Goal: Task Accomplishment & Management: Manage account settings

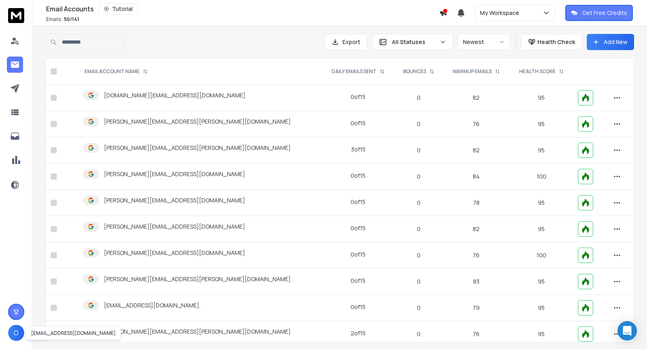
click at [17, 334] on span "O" at bounding box center [16, 333] width 16 height 16
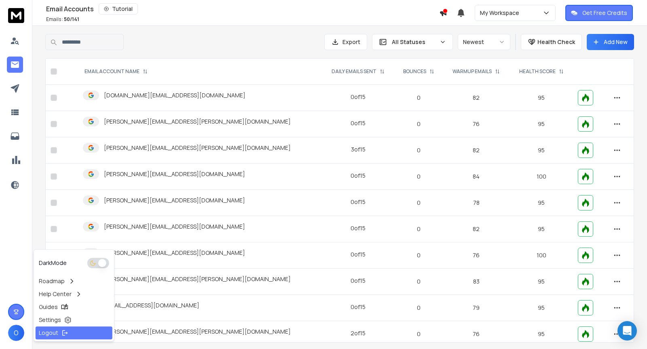
click at [55, 333] on p "Logout" at bounding box center [48, 333] width 19 height 8
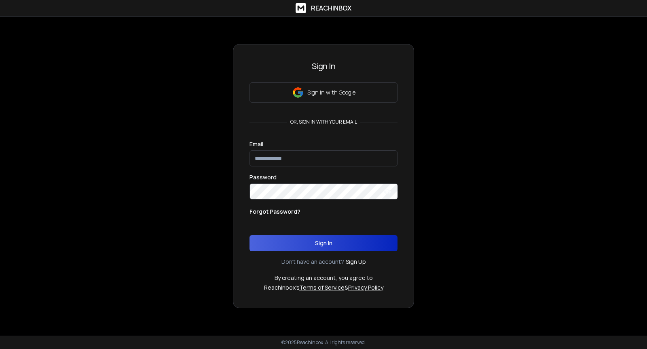
type input "**********"
click at [343, 243] on button "Sign In" at bounding box center [323, 243] width 148 height 16
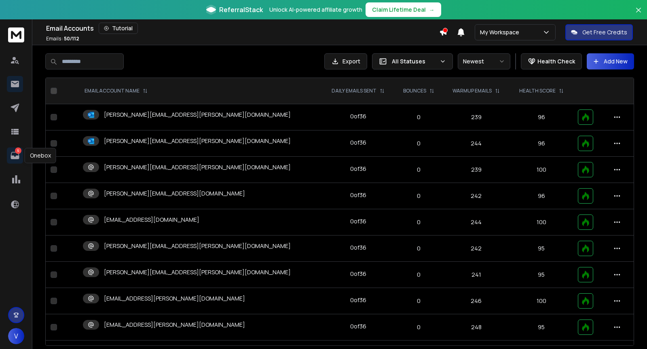
click at [17, 154] on p "5" at bounding box center [18, 151] width 6 height 6
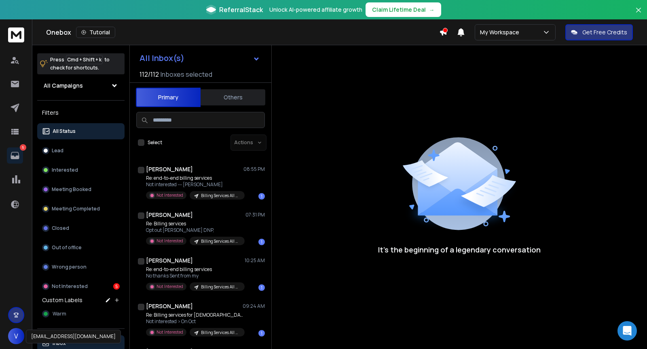
click at [18, 331] on span "V" at bounding box center [16, 336] width 16 height 16
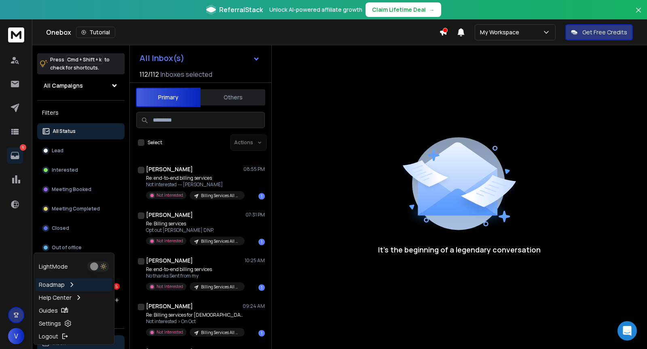
click at [97, 266] on button "button" at bounding box center [98, 266] width 22 height 11
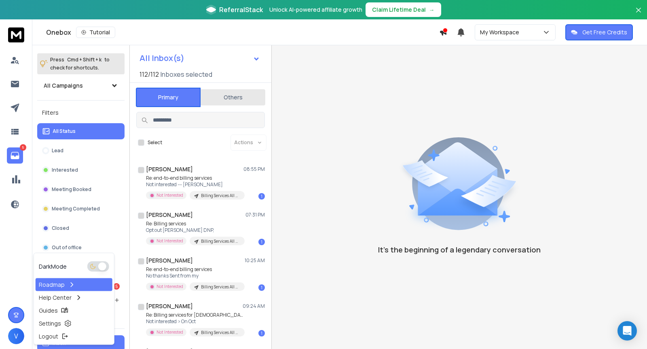
click at [333, 110] on div "It’s the beginning of a legendary conversation" at bounding box center [459, 193] width 375 height 297
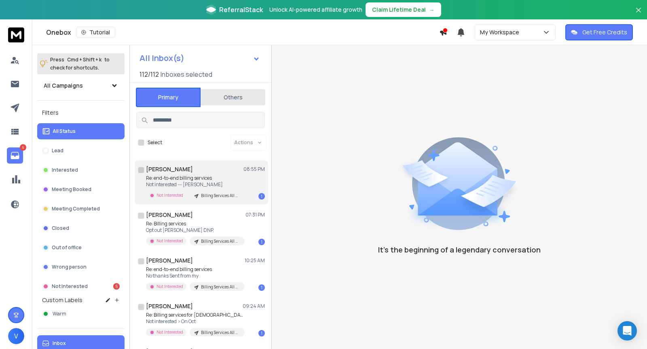
click at [200, 170] on div "Kessler 08:55 PM" at bounding box center [205, 169] width 119 height 8
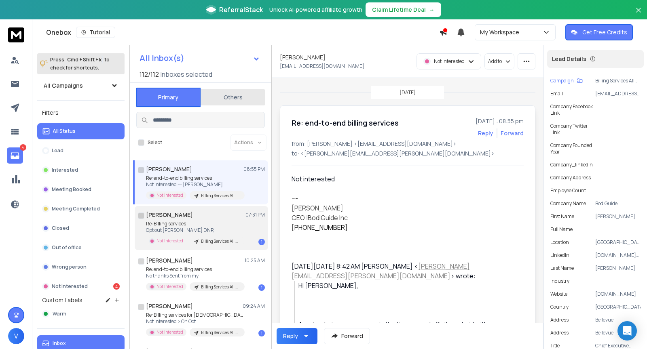
click at [193, 221] on p "Re: Billing services" at bounding box center [194, 224] width 97 height 6
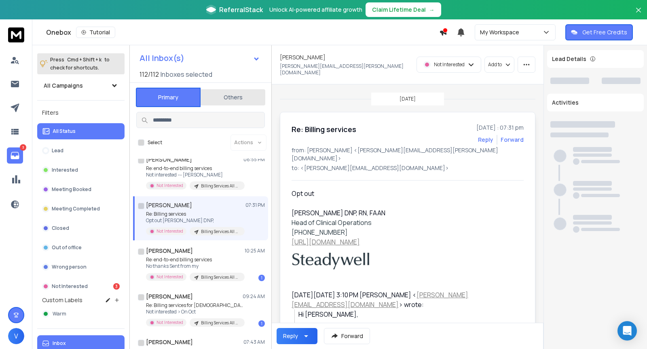
scroll to position [18, 0]
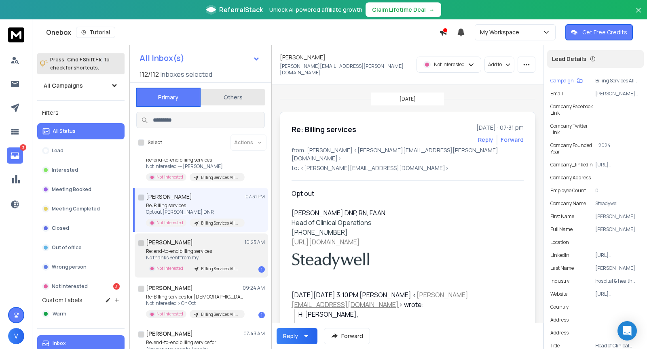
click at [198, 243] on div "Dr. Sara Gilman 10:25 AM" at bounding box center [205, 242] width 119 height 8
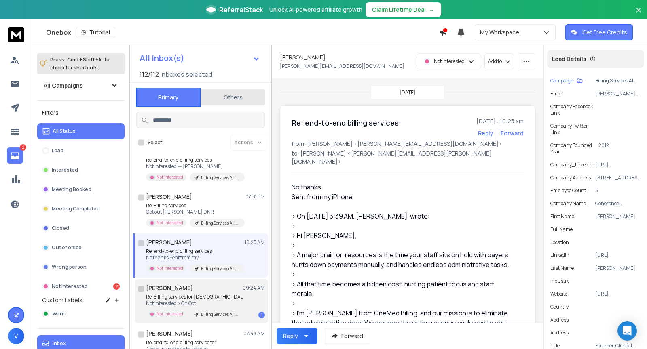
click at [200, 287] on div "Larry Sides 09:24 AM" at bounding box center [205, 288] width 119 height 8
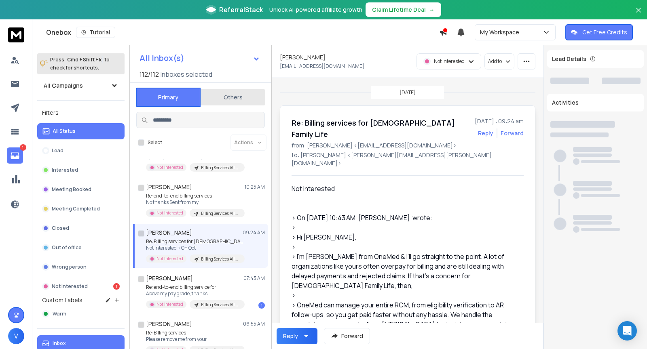
scroll to position [92, 0]
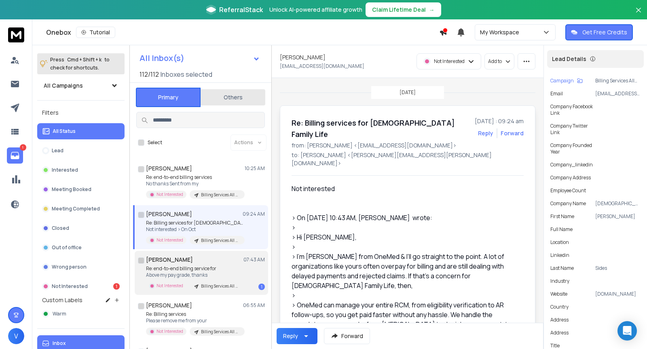
click at [196, 272] on p "Above my pay grade, thanks" at bounding box center [194, 275] width 97 height 6
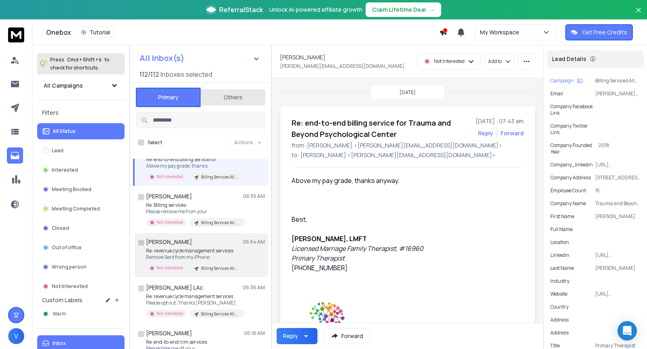
scroll to position [0, 0]
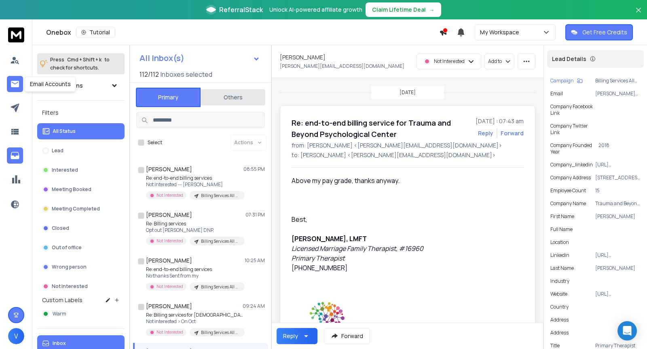
click at [15, 86] on icon at bounding box center [15, 84] width 8 height 6
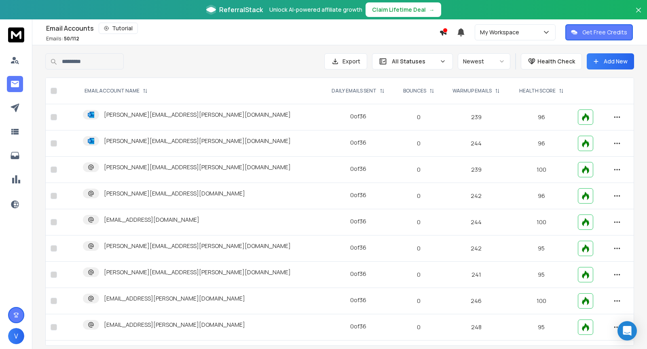
click at [636, 9] on icon "Close banner" at bounding box center [638, 9] width 7 height 7
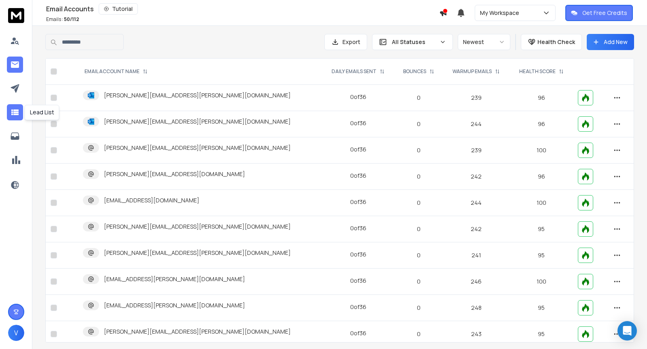
click at [14, 108] on icon at bounding box center [15, 113] width 10 height 10
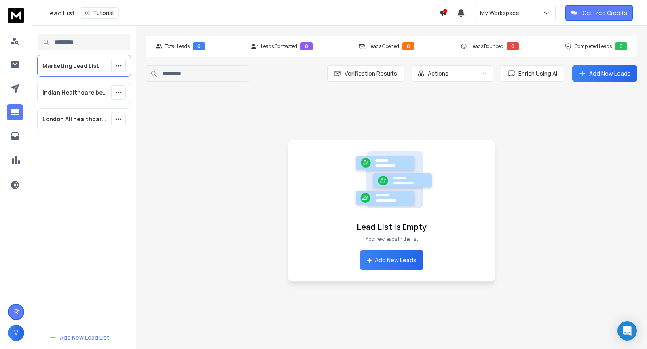
click at [72, 120] on p "London All healthcare under 25" at bounding box center [74, 119] width 65 height 8
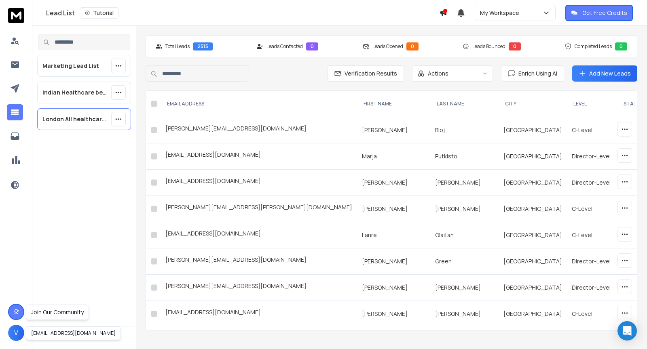
click at [17, 334] on span "V" at bounding box center [16, 333] width 16 height 16
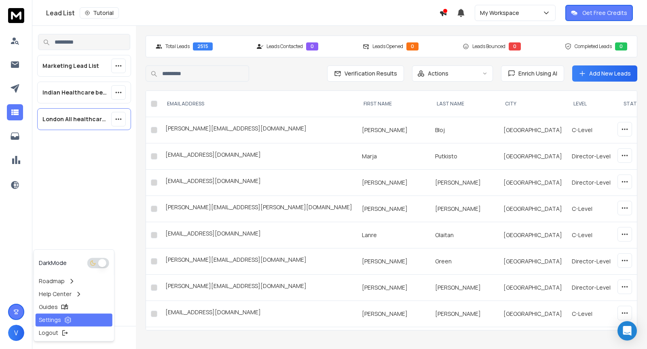
click at [64, 318] on icon at bounding box center [67, 319] width 7 height 7
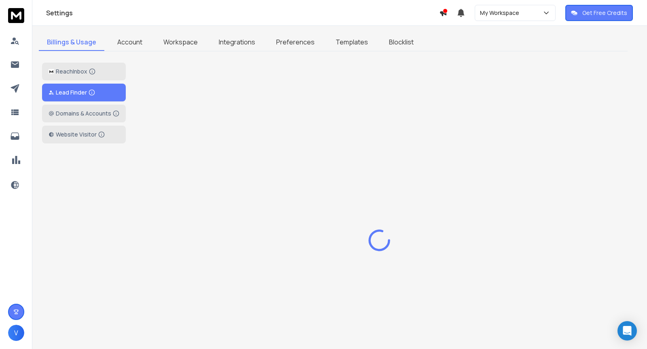
click at [55, 95] on button "Lead Finder" at bounding box center [84, 93] width 84 height 18
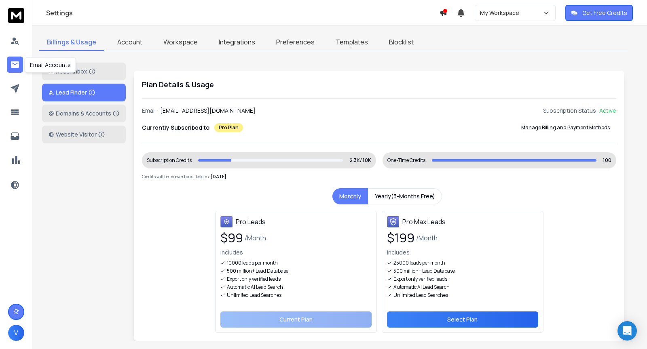
click at [14, 65] on icon at bounding box center [15, 64] width 8 height 6
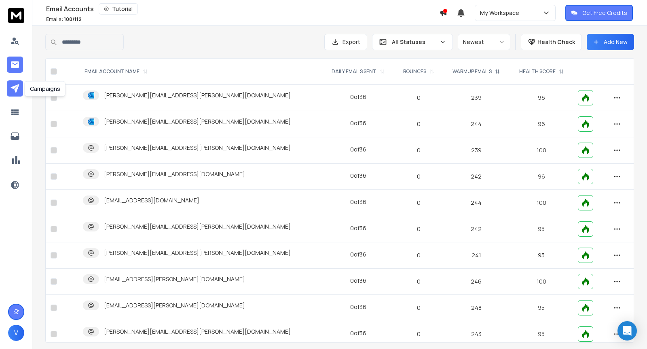
click at [12, 86] on icon at bounding box center [15, 89] width 10 height 10
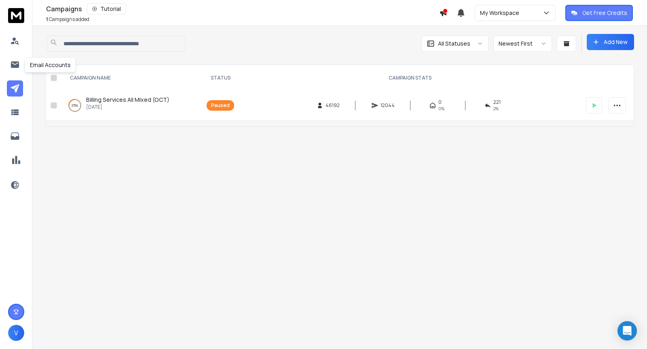
click at [18, 55] on div at bounding box center [16, 114] width 19 height 163
click at [17, 61] on icon at bounding box center [15, 64] width 8 height 6
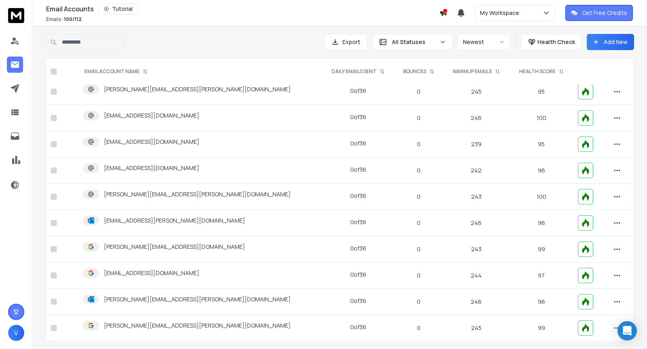
scroll to position [317, 0]
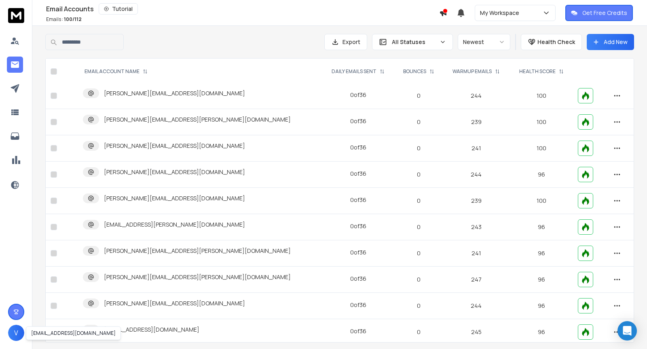
click at [23, 333] on span "V" at bounding box center [16, 333] width 16 height 16
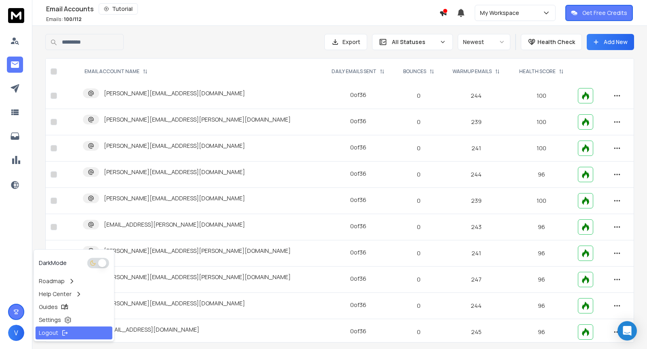
click at [80, 331] on div "Logout" at bounding box center [74, 333] width 77 height 13
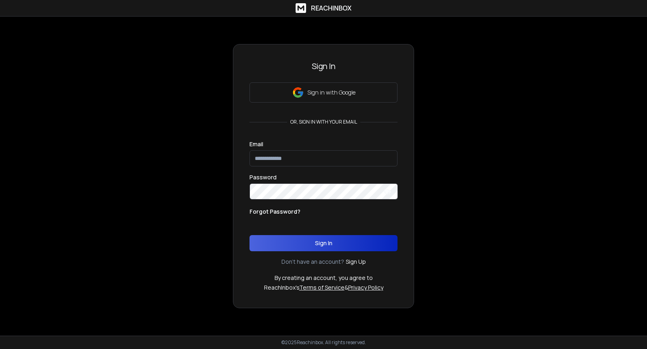
type input "**********"
click at [337, 242] on button "Sign In" at bounding box center [323, 243] width 148 height 16
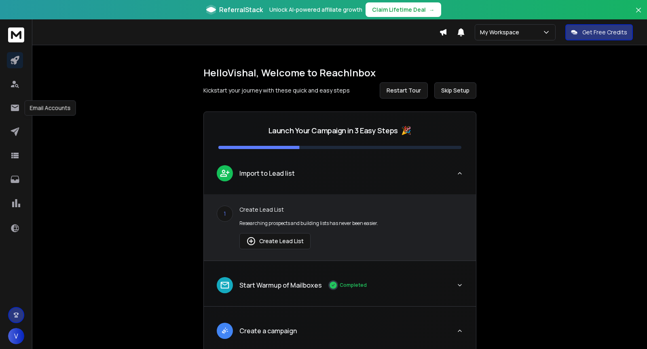
click at [13, 113] on link at bounding box center [15, 108] width 16 height 16
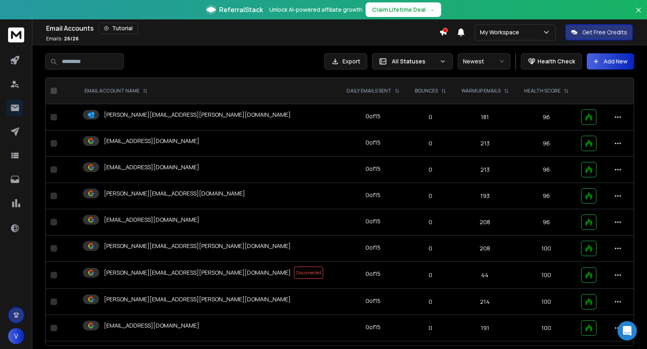
click at [638, 12] on icon "Close banner" at bounding box center [638, 9] width 7 height 7
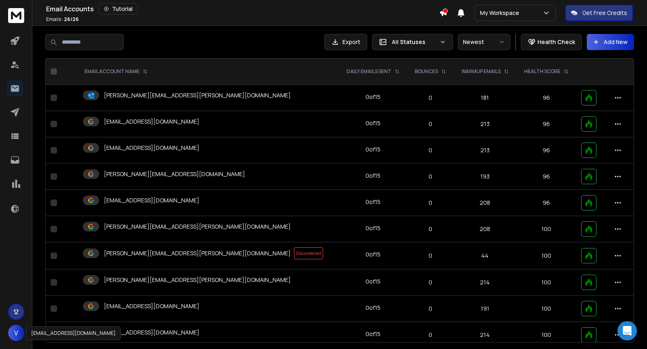
click at [20, 331] on span "V" at bounding box center [16, 333] width 16 height 16
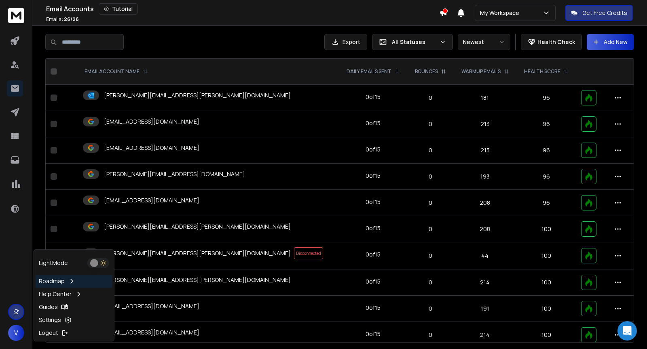
click at [104, 264] on icon at bounding box center [103, 263] width 6 height 6
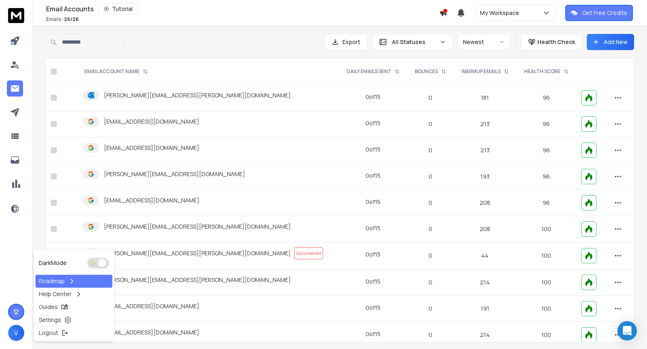
click at [38, 234] on div "Export All Statuses Newest Health Check Add New EMAIL ACCOUNT NAME DAILY EMAILS…" at bounding box center [339, 188] width 614 height 325
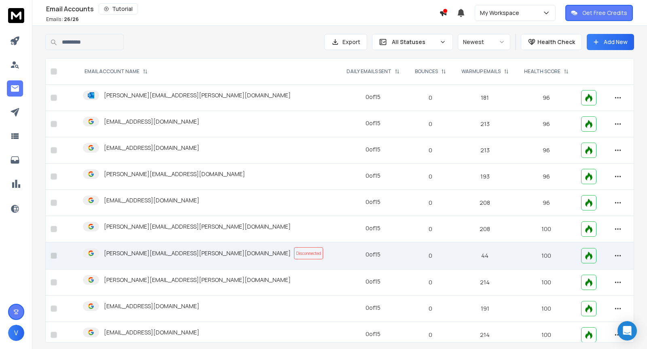
click at [53, 254] on button "button" at bounding box center [54, 256] width 6 height 6
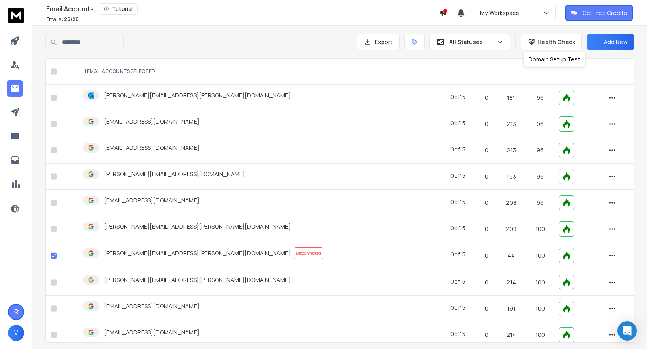
click at [482, 43] on p "All Statuses" at bounding box center [471, 42] width 44 height 8
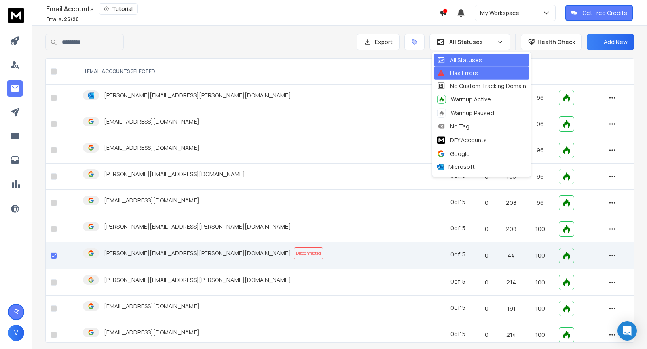
click at [603, 249] on button at bounding box center [612, 256] width 34 height 14
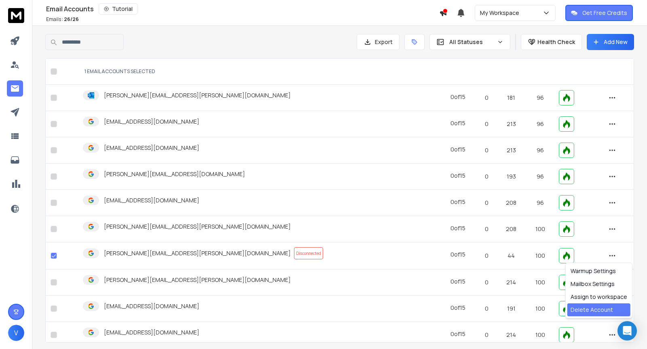
click at [588, 313] on div "Delete Account" at bounding box center [598, 310] width 63 height 13
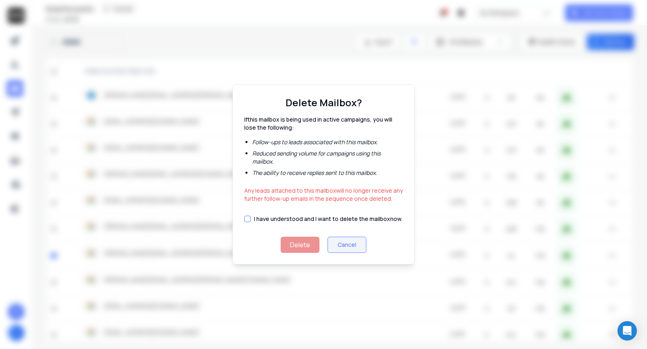
click at [246, 221] on button "I have understood and I want to delete the mailbox now." at bounding box center [247, 219] width 6 height 6
click at [301, 248] on button "Delete" at bounding box center [299, 245] width 39 height 16
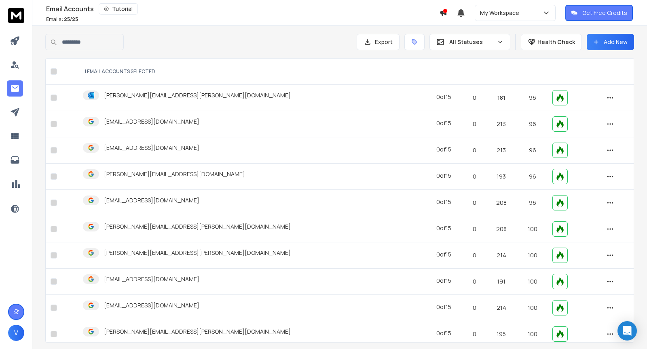
click at [242, 47] on div at bounding box center [198, 42] width 306 height 16
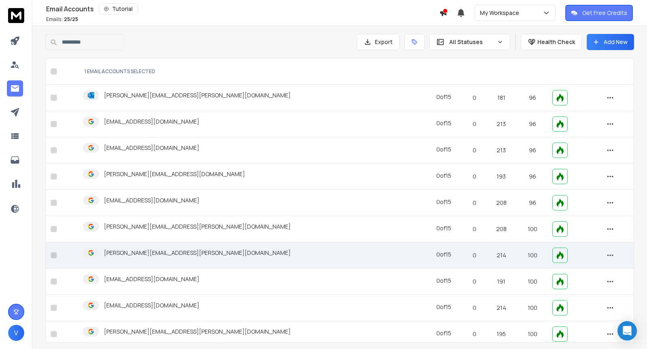
click at [302, 256] on td "ron.parker@onemedbilling.com" at bounding box center [250, 255] width 345 height 26
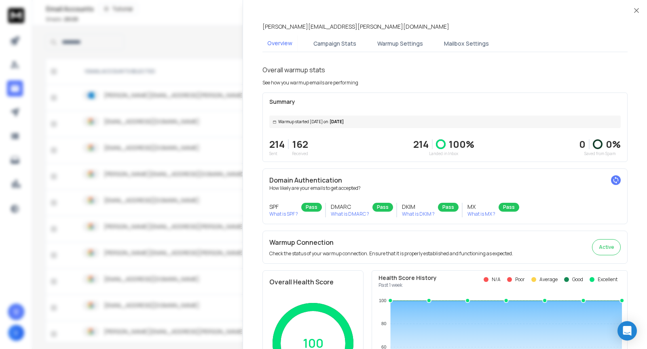
scroll to position [290, 0]
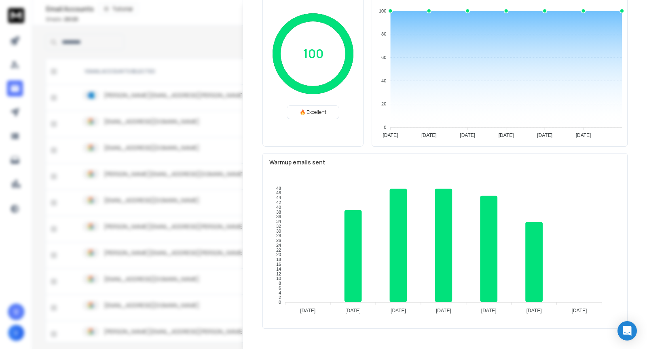
click at [121, 197] on div at bounding box center [323, 174] width 647 height 349
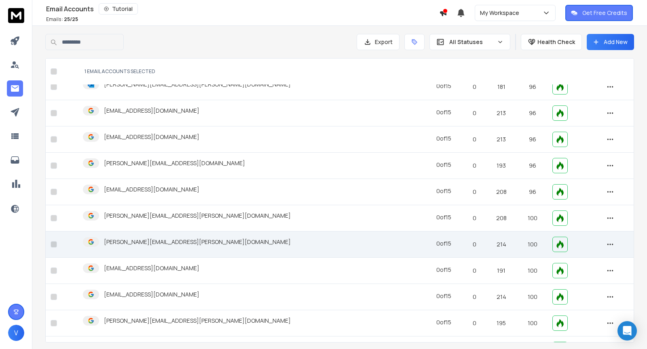
scroll to position [0, 0]
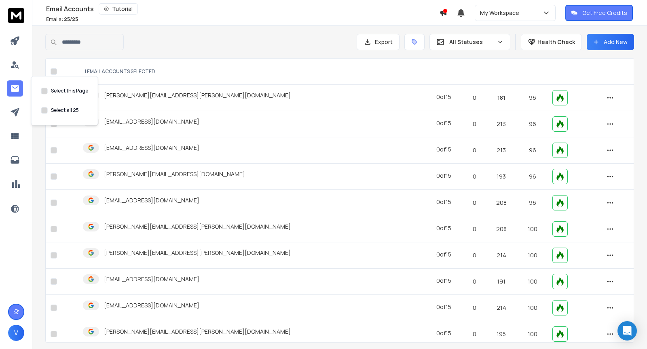
click at [44, 109] on button "Select this Page" at bounding box center [44, 110] width 6 height 6
click at [51, 72] on button "Select this Page" at bounding box center [54, 71] width 6 height 6
click at [44, 108] on button "Select this Page" at bounding box center [44, 110] width 6 height 6
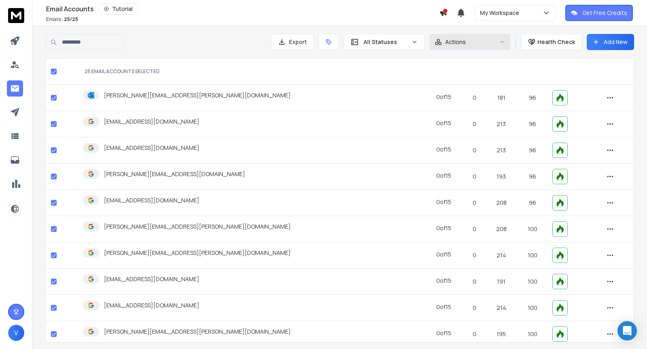
click at [476, 40] on div "Actions" at bounding box center [464, 42] width 61 height 8
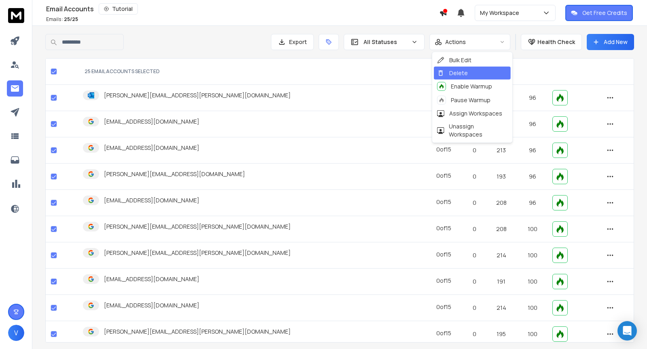
click at [461, 70] on div "Delete" at bounding box center [452, 73] width 31 height 8
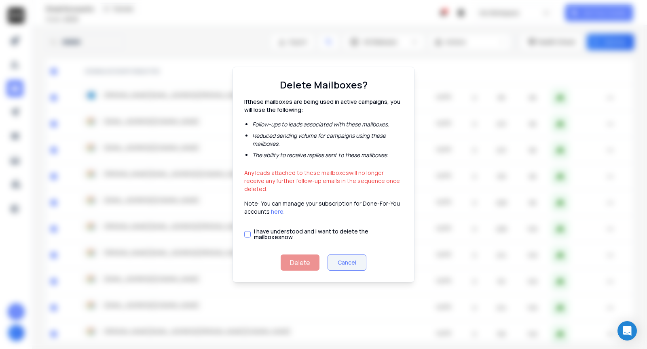
click at [246, 233] on button "I have understood and I want to delete the mailbox es now." at bounding box center [247, 234] width 6 height 6
click at [293, 255] on button "Delete" at bounding box center [299, 263] width 39 height 16
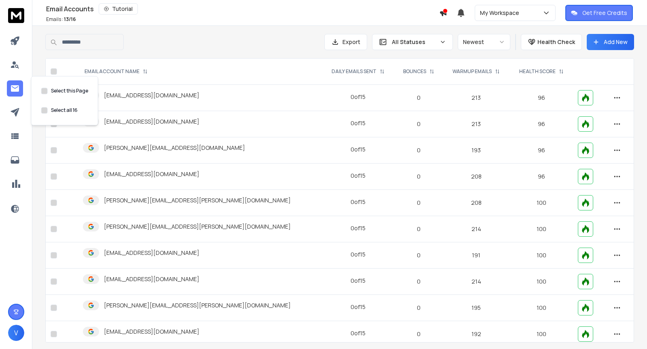
click at [44, 108] on button "Select this Page" at bounding box center [44, 110] width 6 height 6
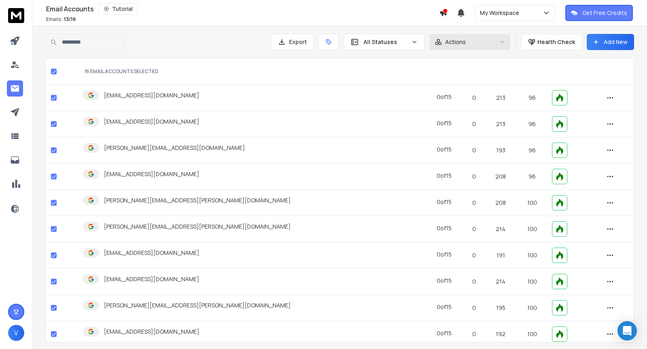
click at [459, 43] on p "Actions" at bounding box center [455, 42] width 21 height 8
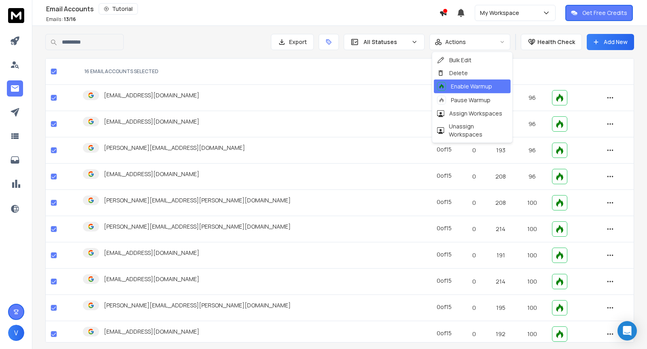
click at [461, 70] on div "Delete" at bounding box center [452, 73] width 31 height 8
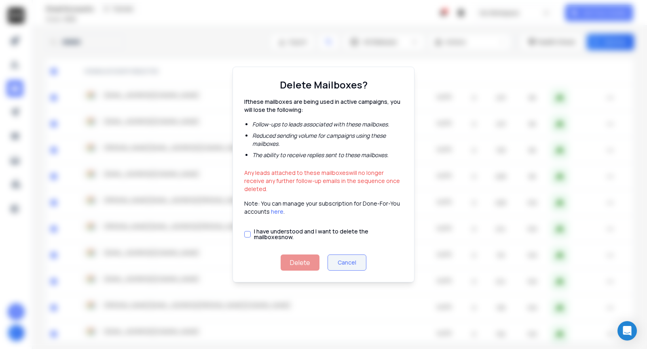
click at [248, 231] on button "I have understood and I want to delete the mailbox es now." at bounding box center [247, 234] width 6 height 6
click at [302, 255] on button "Delete" at bounding box center [299, 263] width 39 height 16
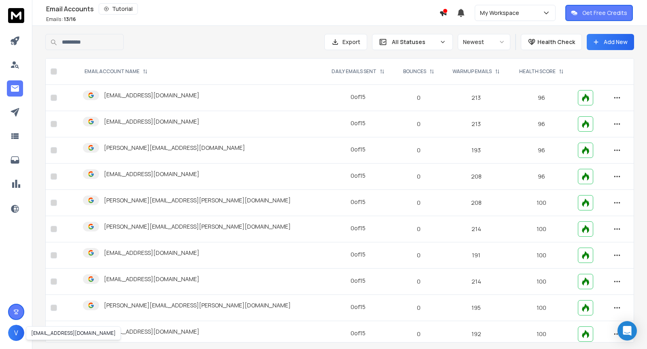
click at [15, 333] on span "V" at bounding box center [16, 333] width 16 height 16
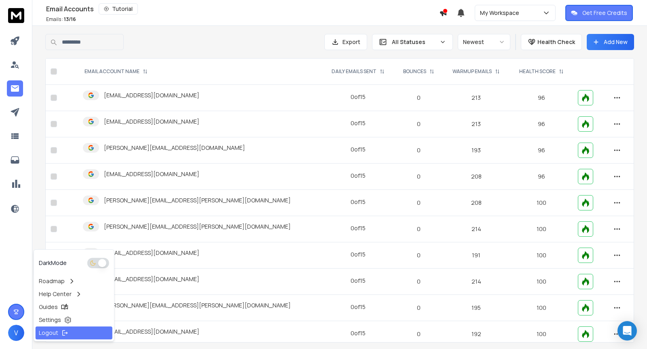
click at [65, 334] on icon at bounding box center [64, 332] width 7 height 7
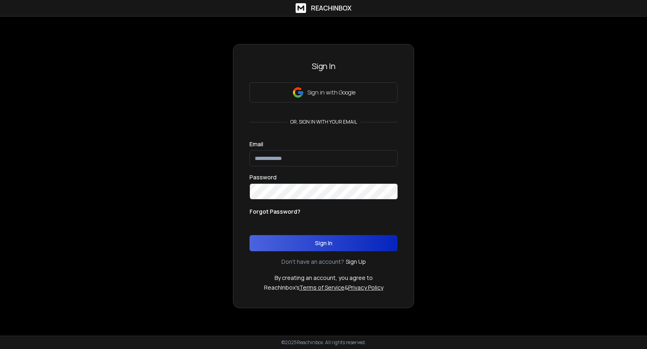
type input "**********"
click at [346, 243] on button "Sign In" at bounding box center [323, 243] width 148 height 16
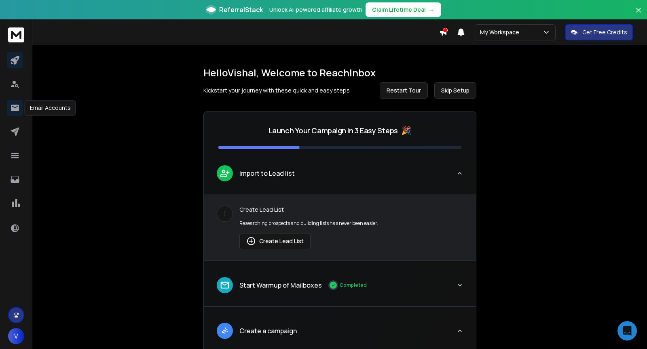
click at [14, 109] on icon at bounding box center [15, 108] width 8 height 6
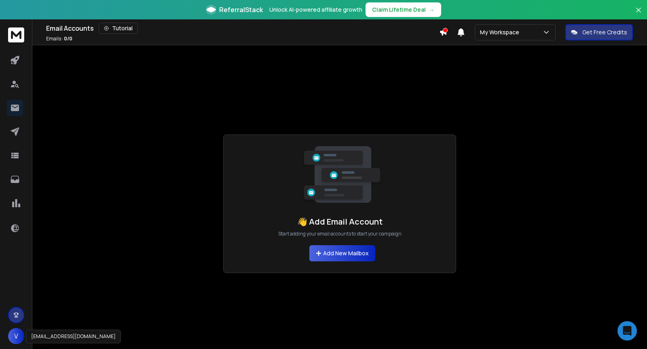
click at [18, 335] on span "V" at bounding box center [16, 336] width 16 height 16
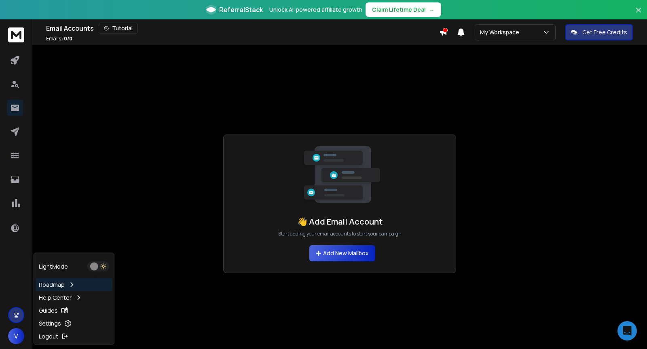
click at [100, 265] on button "button" at bounding box center [98, 266] width 22 height 11
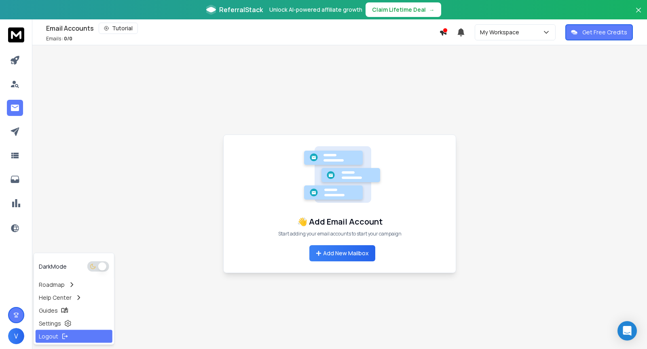
click at [68, 339] on div "Logout" at bounding box center [74, 336] width 77 height 13
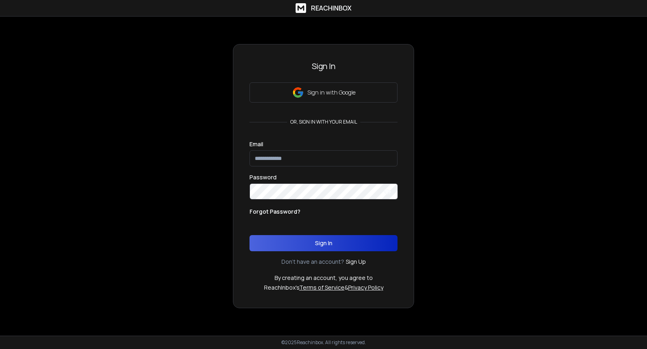
type input "**********"
click at [343, 245] on button "Sign In" at bounding box center [323, 243] width 148 height 16
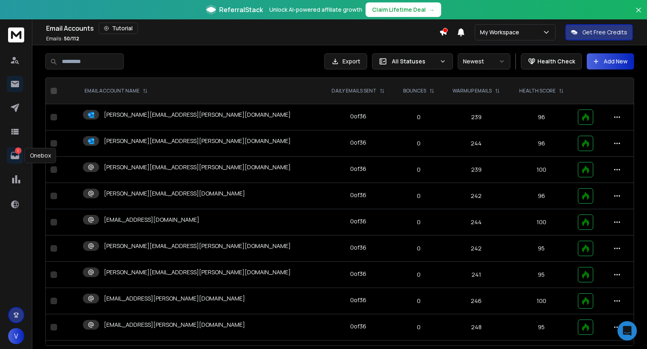
click at [18, 155] on icon at bounding box center [15, 156] width 10 height 10
click at [13, 341] on span "V" at bounding box center [16, 336] width 16 height 16
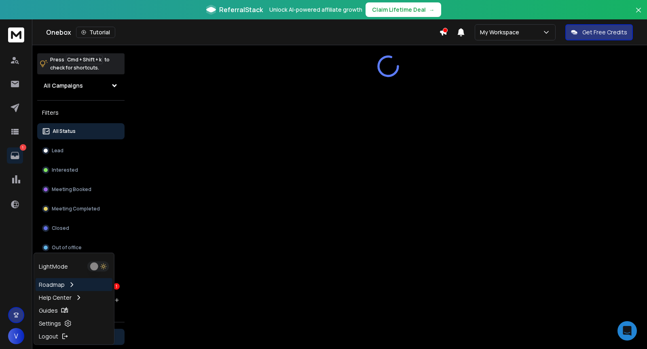
click at [104, 266] on icon at bounding box center [103, 267] width 6 height 6
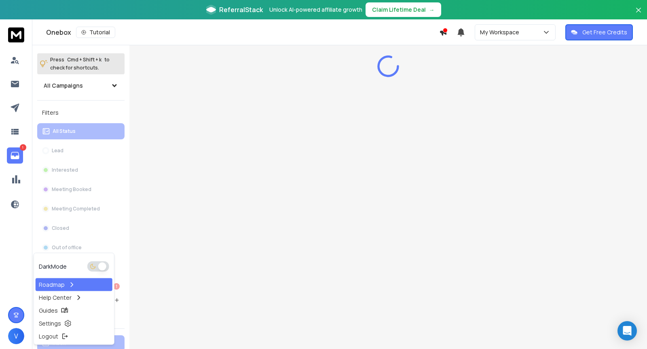
click at [0, 252] on div "1 V" at bounding box center [16, 185] width 32 height 333
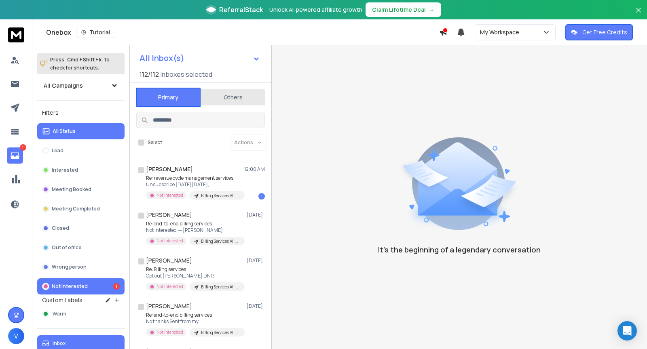
click at [89, 282] on button "Not Interested 1" at bounding box center [80, 286] width 87 height 16
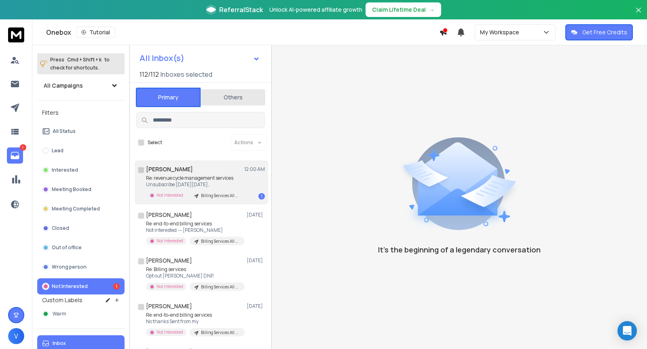
click at [177, 176] on p "Re: revenue cycle management services" at bounding box center [194, 178] width 97 height 6
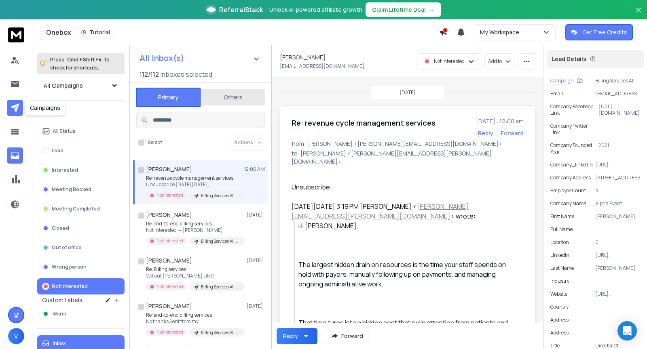
click at [10, 105] on link at bounding box center [15, 108] width 16 height 16
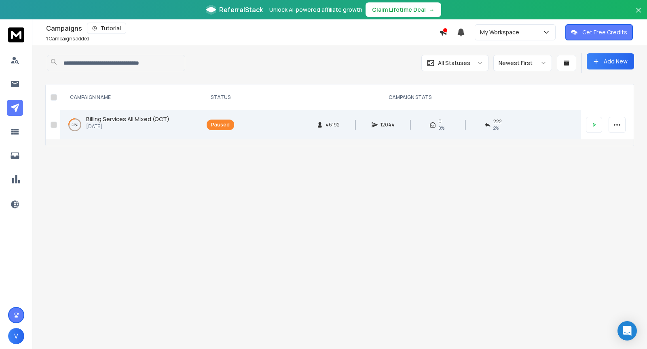
click at [141, 121] on span "Billing Services All Mixed (OCT)" at bounding box center [127, 119] width 83 height 8
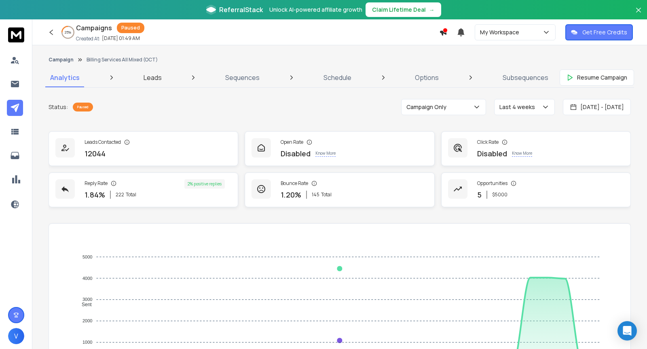
click at [153, 76] on p "Leads" at bounding box center [152, 78] width 18 height 10
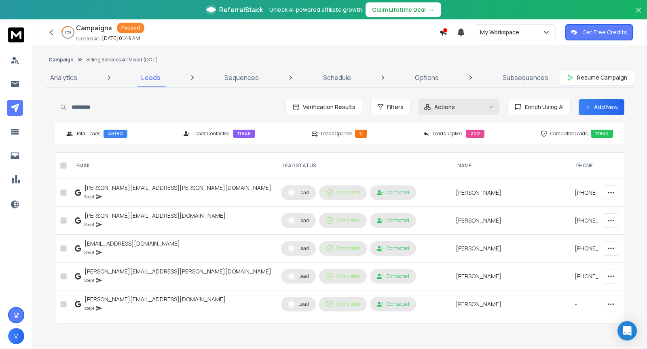
click at [466, 105] on div "Actions" at bounding box center [454, 107] width 61 height 8
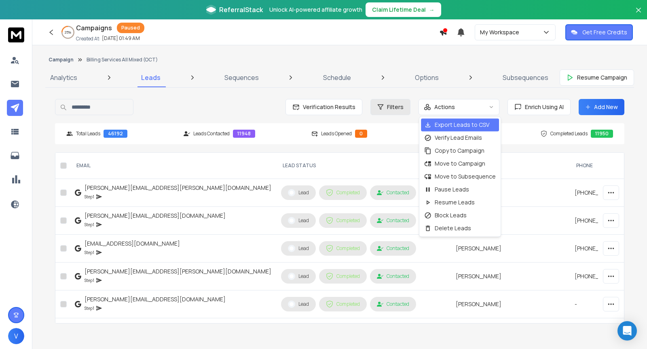
click at [379, 101] on button "Filters" at bounding box center [390, 107] width 40 height 16
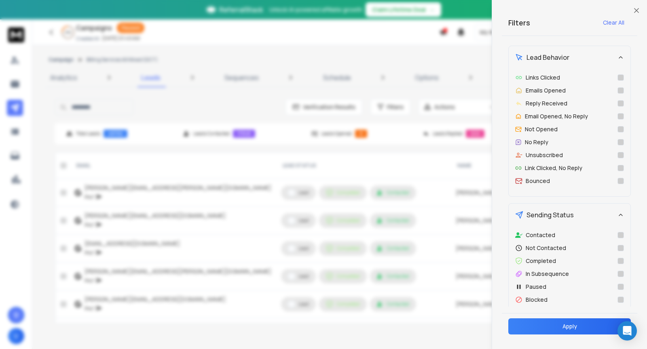
click at [619, 181] on button "Bounced" at bounding box center [620, 181] width 6 height 6
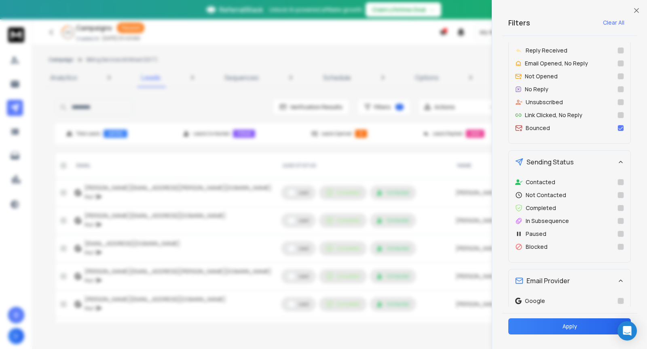
scroll to position [57, 0]
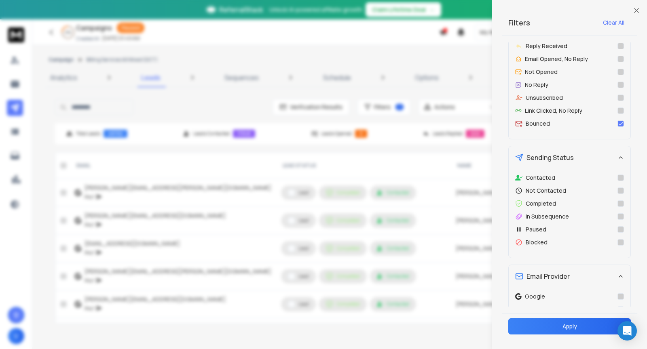
click at [622, 242] on button "Blocked" at bounding box center [620, 242] width 6 height 6
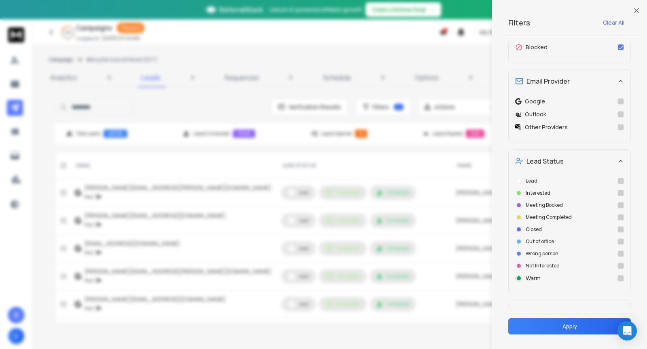
scroll to position [260, 0]
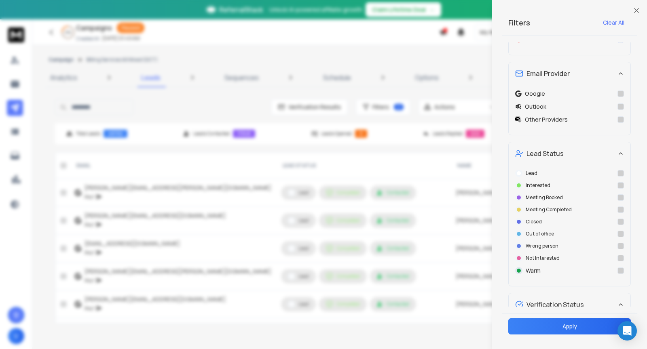
click at [621, 257] on Interested "Not Interested" at bounding box center [620, 258] width 6 height 6
click at [573, 330] on button "Apply" at bounding box center [569, 326] width 122 height 16
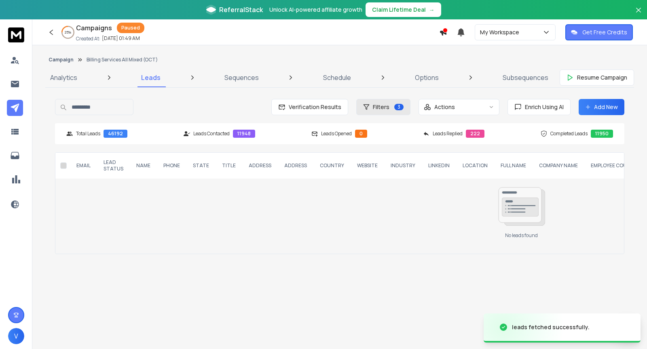
click at [375, 108] on span "Filters" at bounding box center [381, 107] width 17 height 8
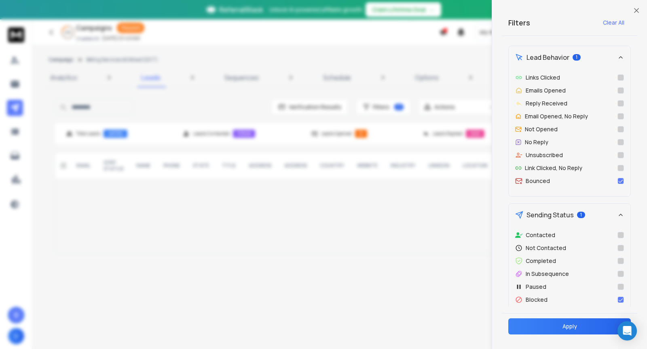
click at [619, 181] on button "Bounced" at bounding box center [620, 181] width 6 height 6
click at [619, 297] on button "Blocked" at bounding box center [620, 300] width 6 height 6
click at [582, 322] on button "Apply" at bounding box center [569, 326] width 122 height 16
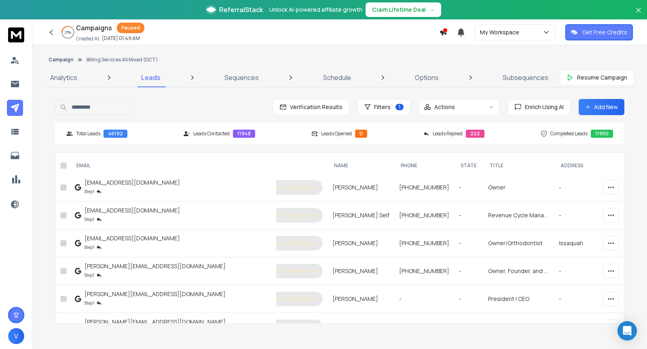
scroll to position [177, 123]
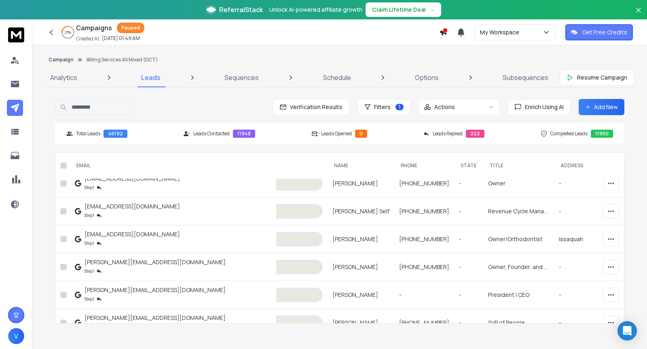
drag, startPoint x: 312, startPoint y: 265, endPoint x: 266, endPoint y: 264, distance: 46.5
click at [327, 264] on td "Elizabeth Stroot" at bounding box center [360, 267] width 67 height 28
copy td "Elizabeth Stroot"
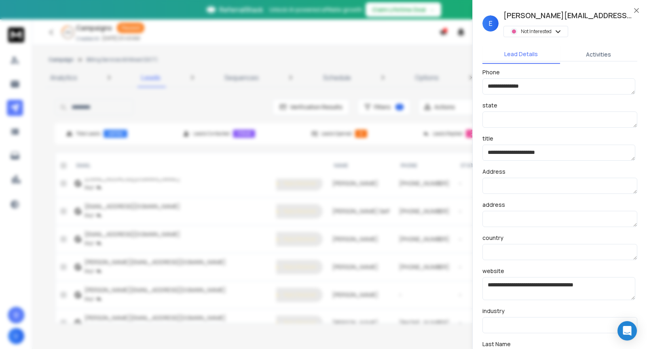
click at [318, 227] on div at bounding box center [323, 174] width 647 height 349
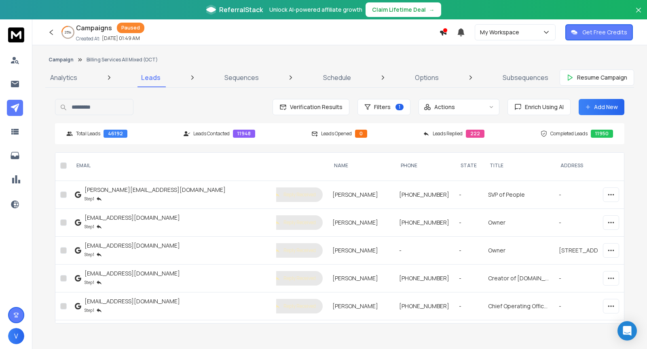
scroll to position [302, 123]
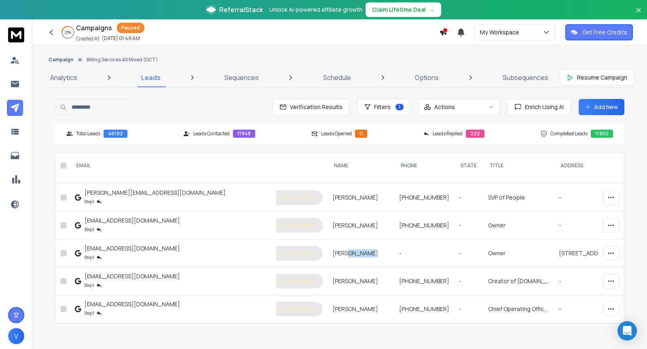
drag, startPoint x: 305, startPoint y: 249, endPoint x: 280, endPoint y: 249, distance: 24.7
click at [327, 249] on td "Ryan Bennion" at bounding box center [360, 254] width 67 height 28
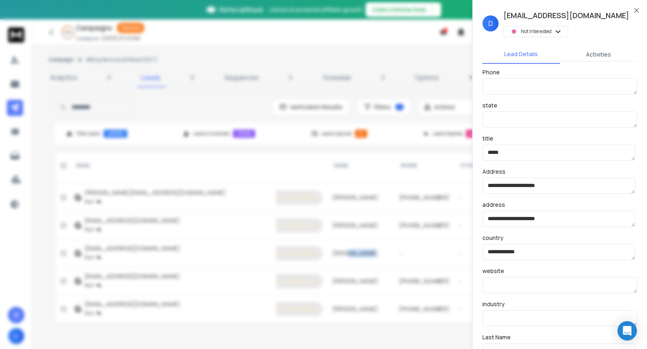
copy td "Bennion"
click at [280, 249] on div at bounding box center [323, 174] width 647 height 349
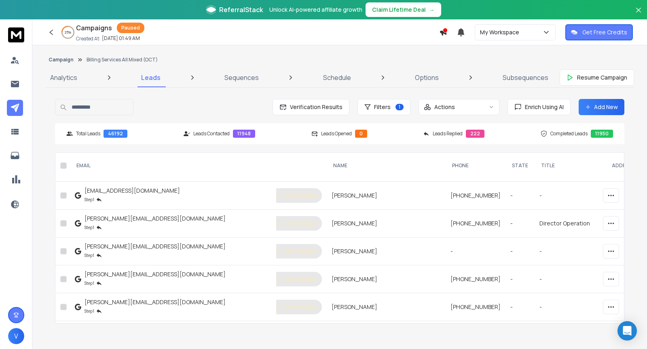
scroll to position [1788, 124]
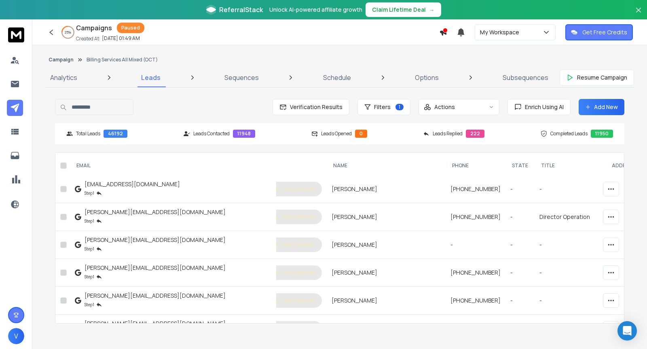
drag, startPoint x: 310, startPoint y: 230, endPoint x: 266, endPoint y: 230, distance: 44.1
click at [327, 231] on td "Kimberlee Rider" at bounding box center [386, 245] width 119 height 28
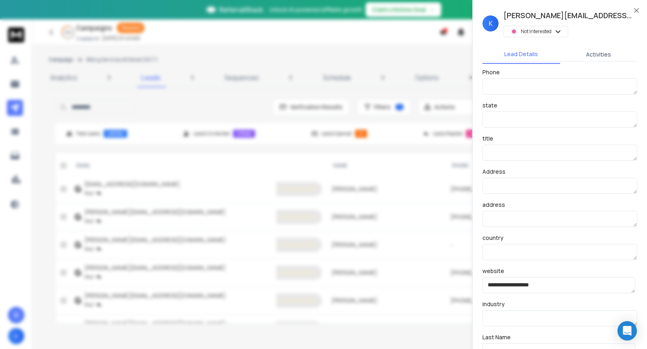
click at [310, 265] on div at bounding box center [323, 174] width 647 height 349
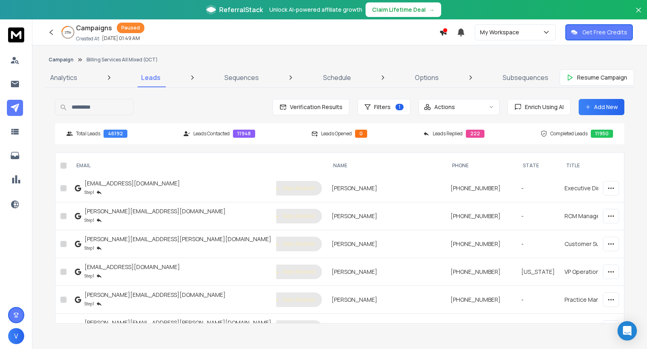
scroll to position [2761, 124]
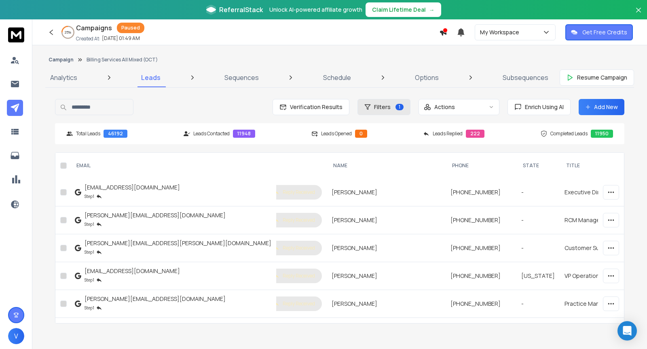
click at [394, 101] on button "Filters 1" at bounding box center [383, 107] width 53 height 16
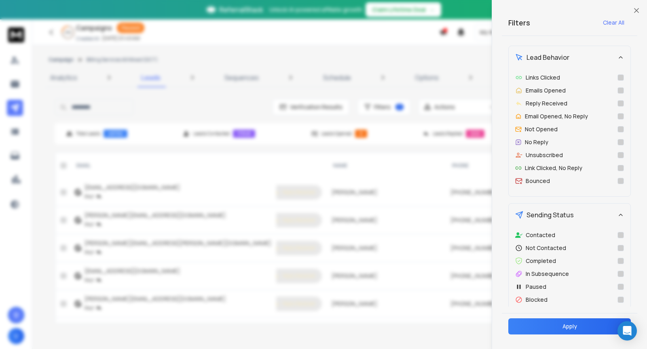
click at [617, 181] on button "Bounced" at bounding box center [620, 181] width 6 height 6
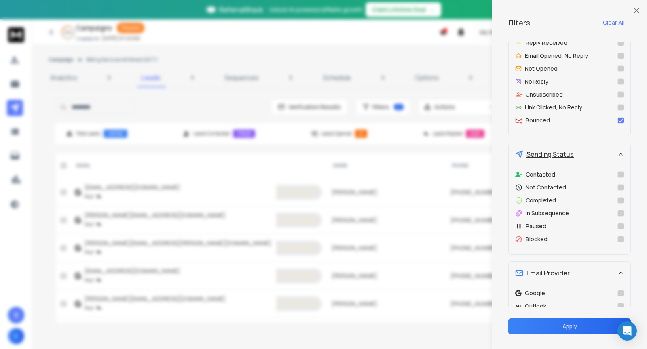
scroll to position [91, 0]
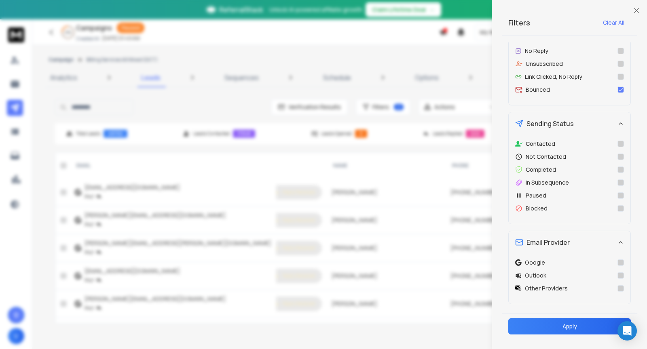
click at [618, 211] on div "Contacted Not Contacted Completed In Subsequence Paused Blocked" at bounding box center [569, 182] width 122 height 84
click at [618, 209] on button "Blocked" at bounding box center [620, 208] width 6 height 6
click at [618, 93] on div "Bounced" at bounding box center [569, 90] width 109 height 8
click at [620, 89] on button "Bounced" at bounding box center [620, 89] width 6 height 6
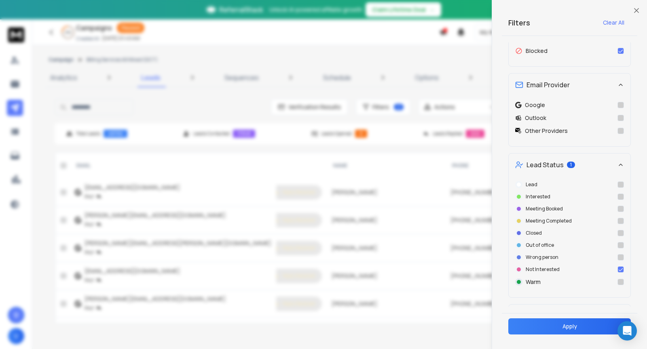
scroll to position [249, 0]
click at [620, 267] on Interested "Not Interested" at bounding box center [620, 269] width 6 height 6
click at [576, 323] on button "Apply" at bounding box center [569, 326] width 122 height 16
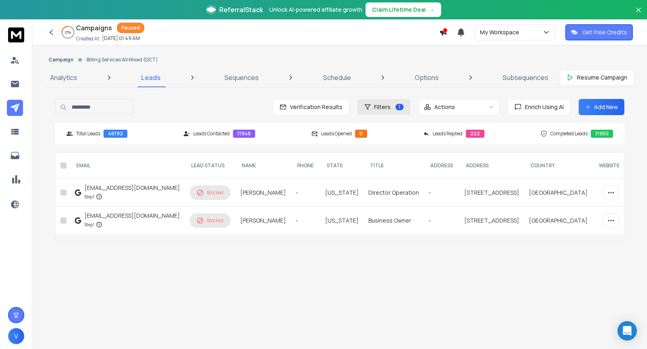
click at [393, 107] on button "Filters 1" at bounding box center [383, 107] width 53 height 16
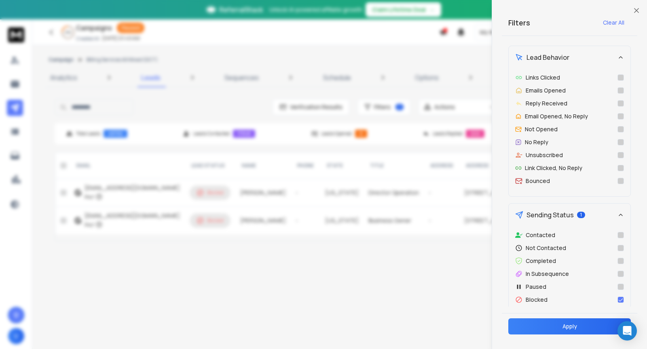
click at [622, 297] on button "Blocked" at bounding box center [620, 300] width 6 height 6
click at [620, 182] on button "Bounced" at bounding box center [620, 181] width 6 height 6
click at [544, 326] on button "Apply" at bounding box center [569, 326] width 122 height 16
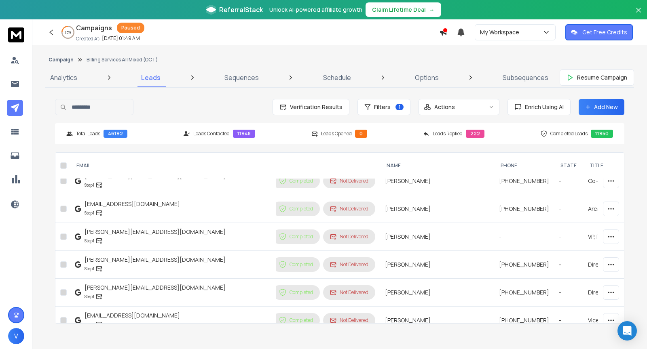
scroll to position [0, 47]
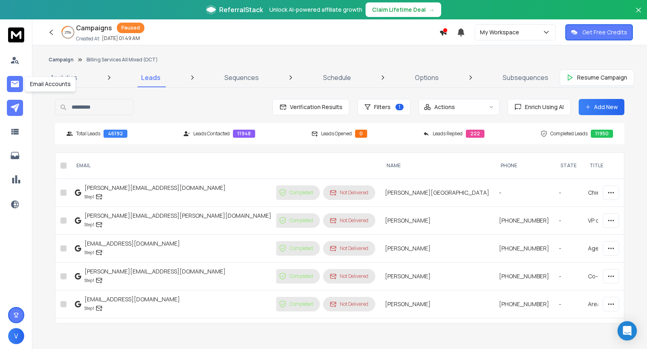
click at [16, 85] on icon at bounding box center [15, 84] width 8 height 6
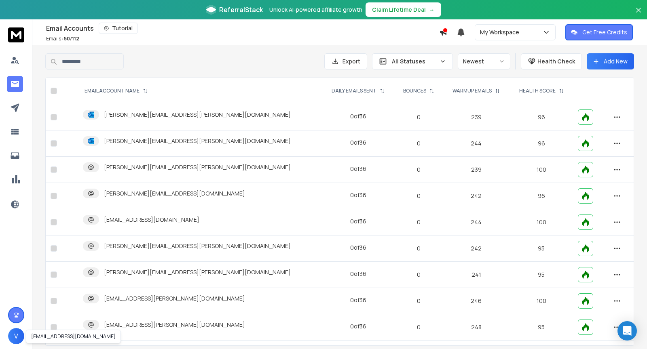
click at [15, 335] on span "V" at bounding box center [16, 336] width 16 height 16
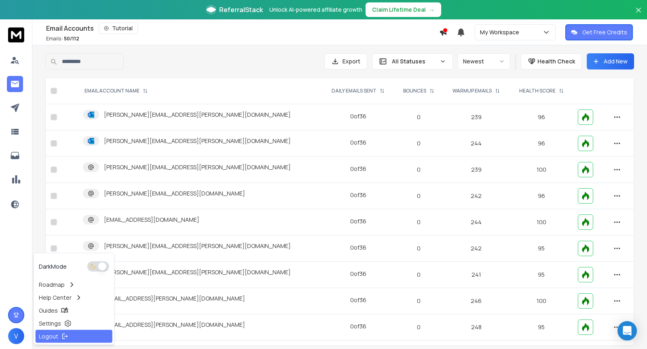
click at [51, 334] on p "Logout" at bounding box center [48, 337] width 19 height 8
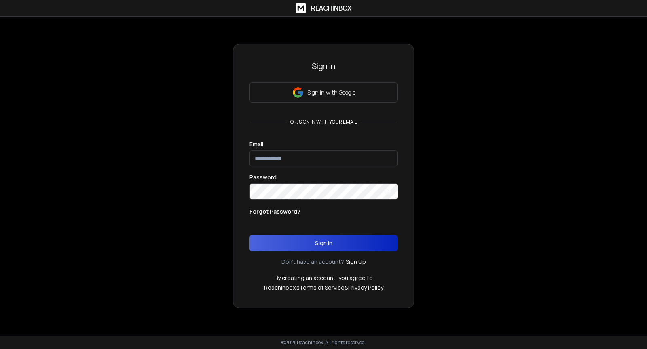
type input "**********"
click at [323, 249] on button "Sign In" at bounding box center [323, 243] width 148 height 16
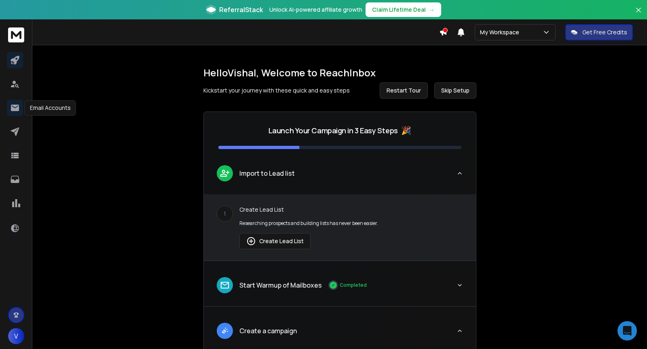
click at [14, 108] on icon at bounding box center [15, 108] width 10 height 10
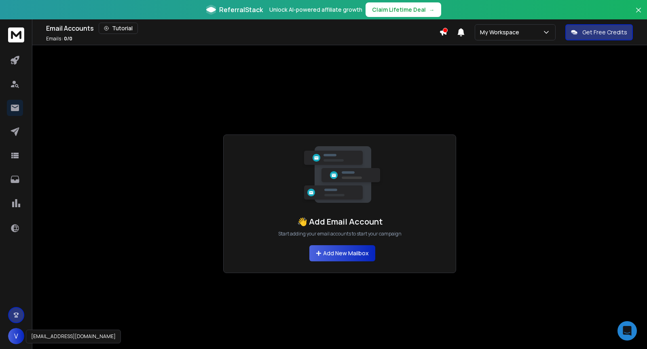
click at [14, 341] on span "V" at bounding box center [16, 336] width 16 height 16
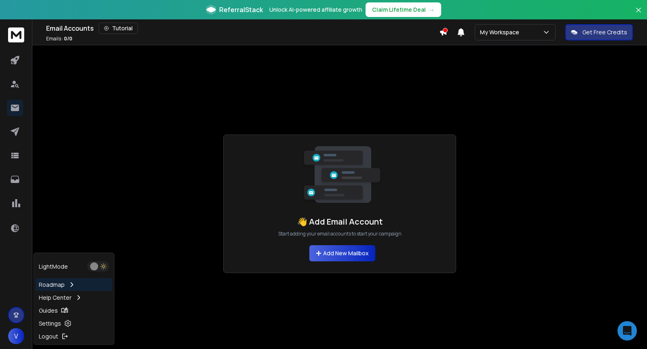
click at [104, 266] on icon at bounding box center [103, 267] width 6 height 6
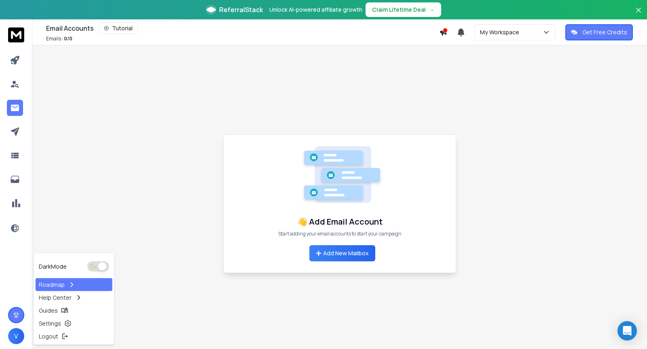
click at [109, 195] on div "👋 Add Email Account Start adding your email accounts to start your campaign Add…" at bounding box center [339, 204] width 588 height 139
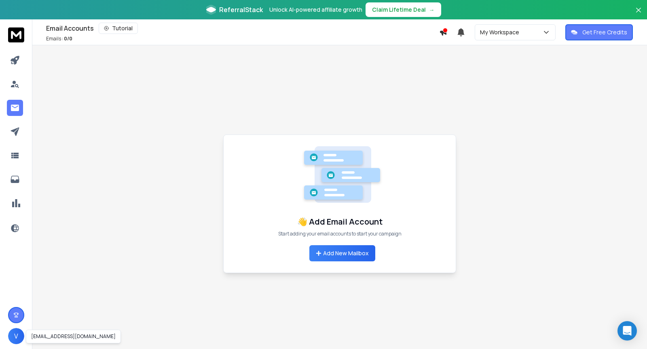
click at [13, 332] on span "V" at bounding box center [16, 336] width 16 height 16
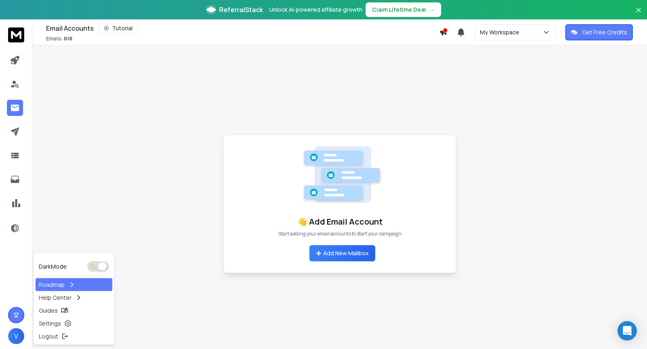
click at [42, 333] on p "Logout" at bounding box center [48, 337] width 19 height 8
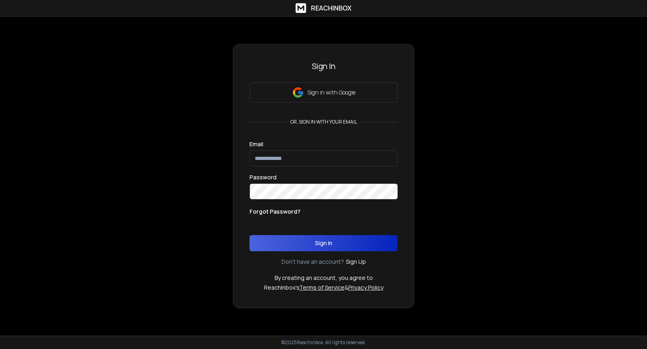
type input "**********"
click at [384, 192] on icon at bounding box center [387, 192] width 7 height 5
click at [345, 240] on button "Sign In" at bounding box center [323, 243] width 148 height 16
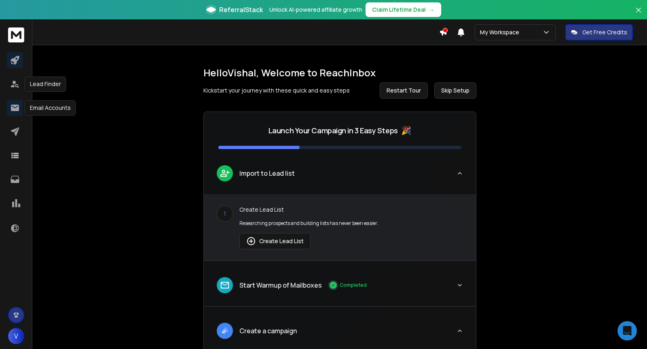
click at [17, 110] on icon at bounding box center [15, 108] width 8 height 6
